Goal: Task Accomplishment & Management: Manage account settings

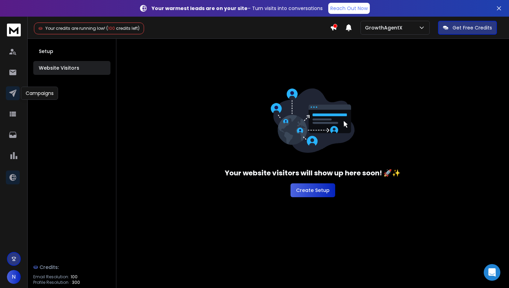
click at [11, 89] on icon at bounding box center [13, 93] width 8 height 8
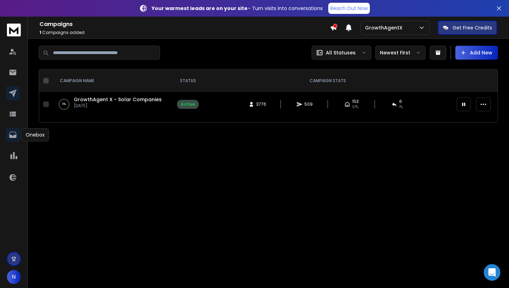
click at [14, 131] on icon at bounding box center [13, 135] width 8 height 8
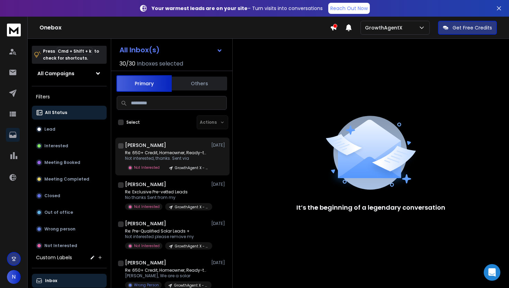
click at [164, 152] on p "Re: 650+ Credit, Homeowner, Ready-to-Install" at bounding box center [166, 153] width 83 height 6
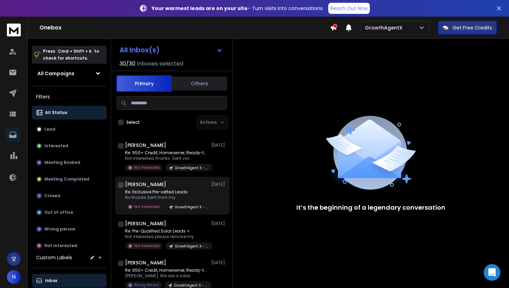
click at [151, 186] on div "[PERSON_NAME] [DATE]" at bounding box center [176, 184] width 102 height 7
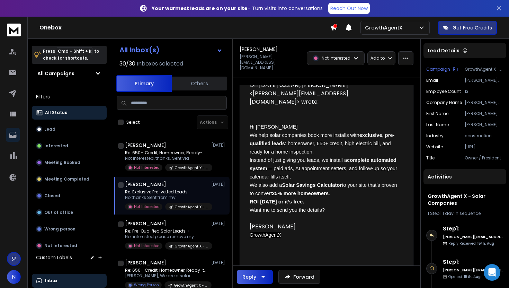
scroll to position [123, 0]
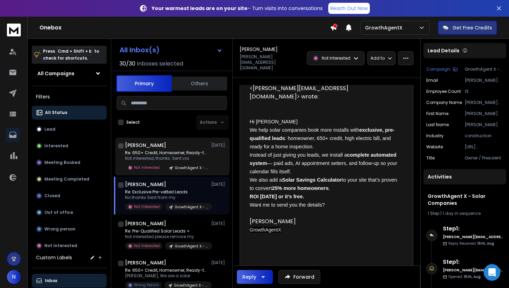
click at [170, 152] on p "Re: 650+ Credit, Homeowner, Ready-to-Install" at bounding box center [166, 153] width 83 height 6
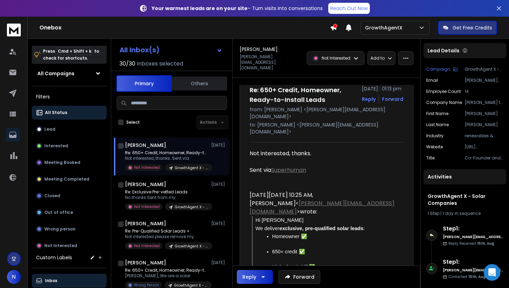
scroll to position [0, 0]
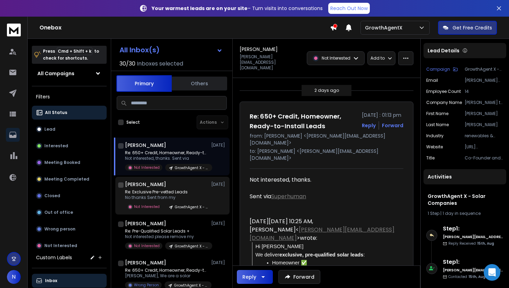
click at [178, 194] on p "Re: Exclusive Pre-vetted Leads" at bounding box center [166, 192] width 83 height 6
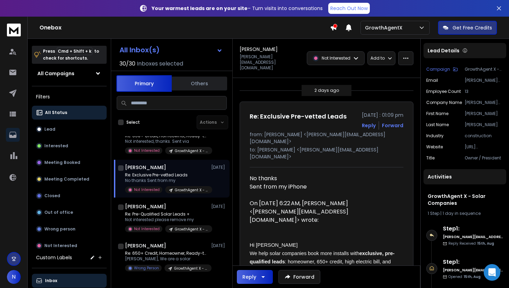
scroll to position [17, 0]
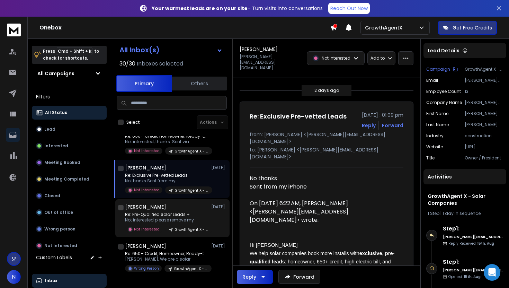
click at [168, 218] on p "Not interested please remove my" at bounding box center [166, 220] width 83 height 6
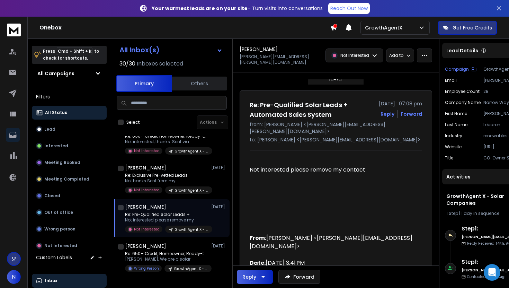
scroll to position [0, 0]
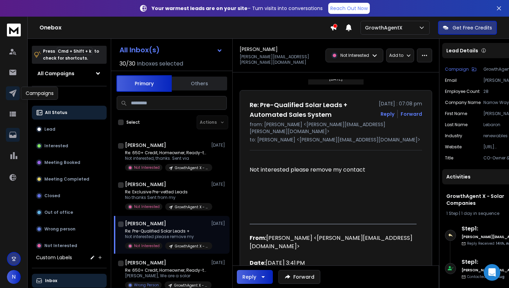
click at [13, 94] on icon at bounding box center [12, 92] width 7 height 7
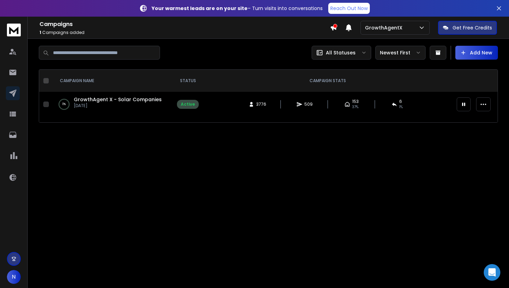
click at [130, 104] on p "[DATE]" at bounding box center [118, 106] width 88 height 6
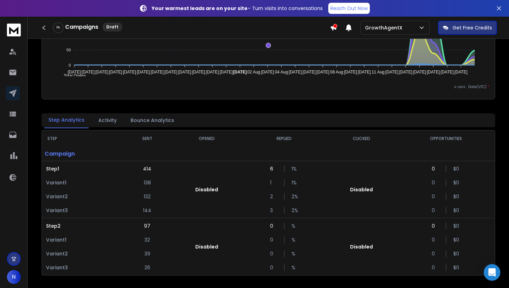
scroll to position [247, 0]
